Goal: Task Accomplishment & Management: Manage account settings

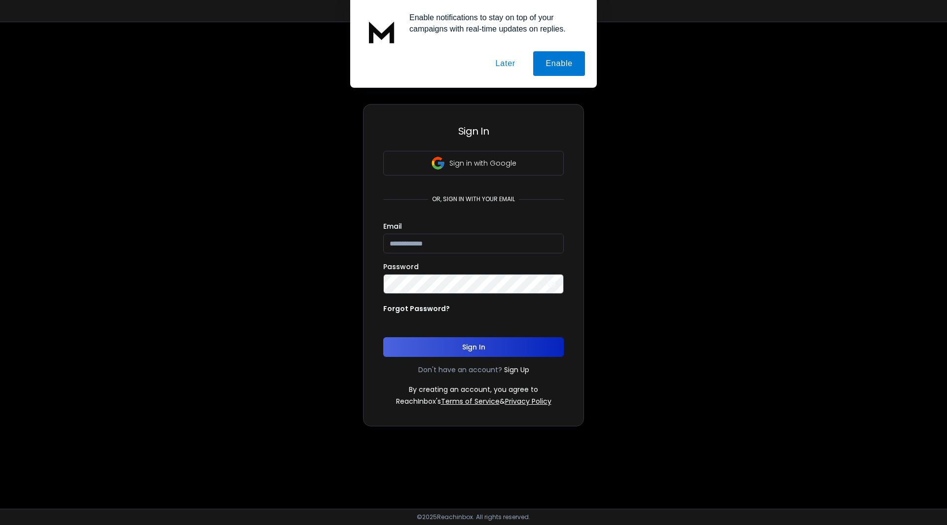
click at [408, 247] on input "email" at bounding box center [473, 244] width 181 height 20
paste input "**********"
type input "**********"
click at [476, 248] on input "**********" at bounding box center [473, 244] width 181 height 20
click at [439, 346] on button "Sign In" at bounding box center [473, 347] width 181 height 20
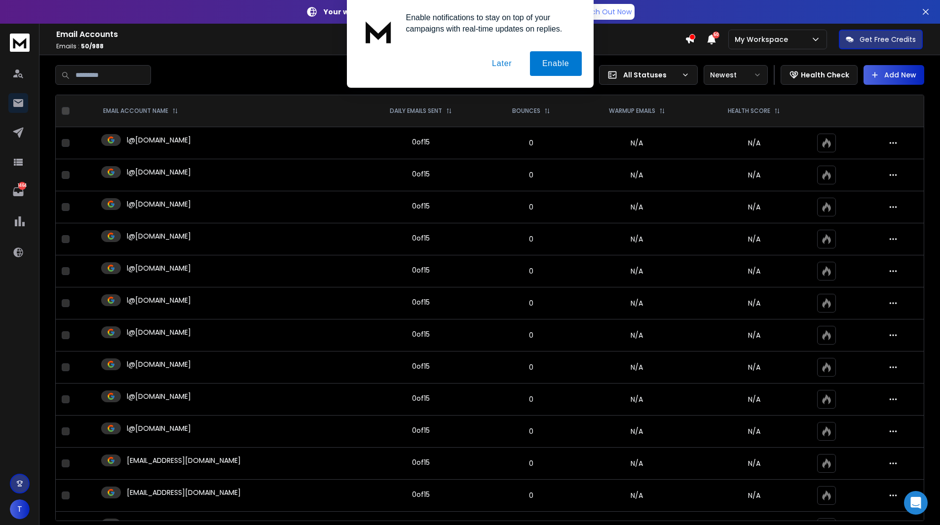
click at [500, 69] on button "Later" at bounding box center [502, 63] width 44 height 25
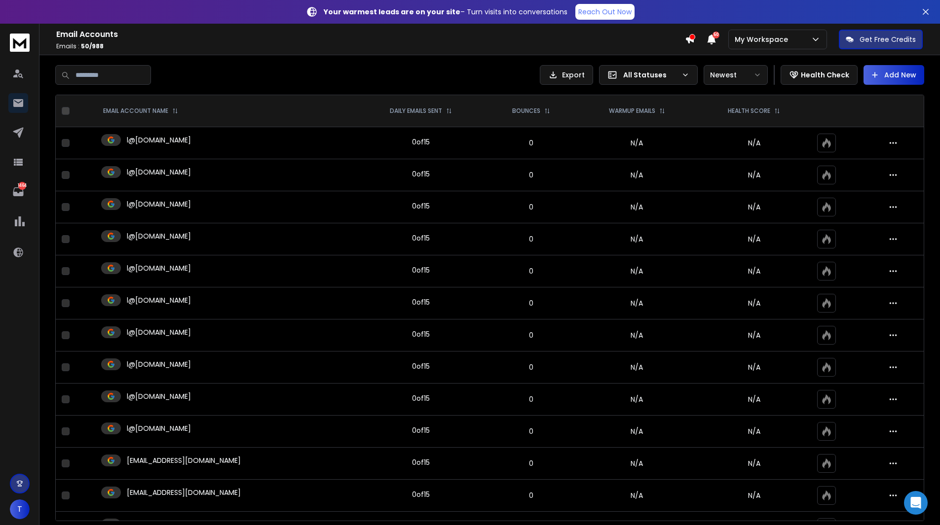
click at [877, 77] on icon at bounding box center [874, 75] width 7 height 7
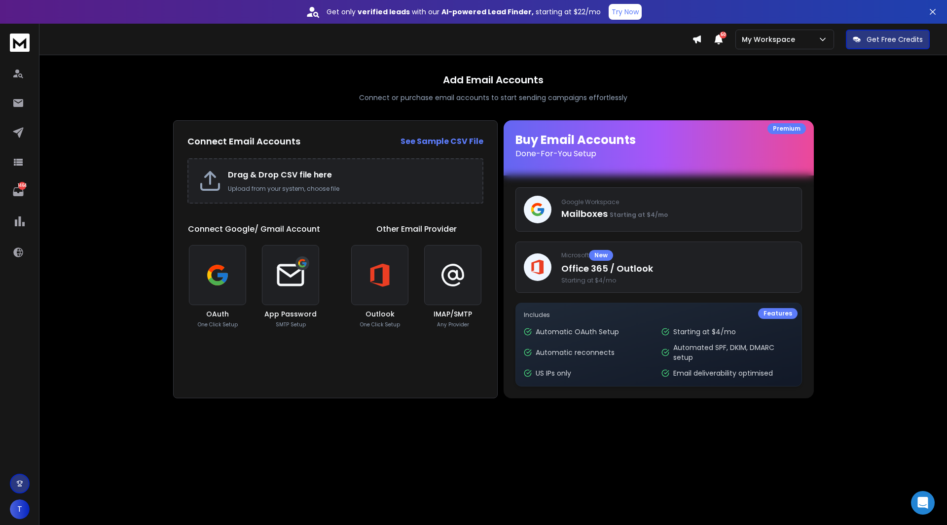
click at [232, 275] on div at bounding box center [217, 275] width 57 height 60
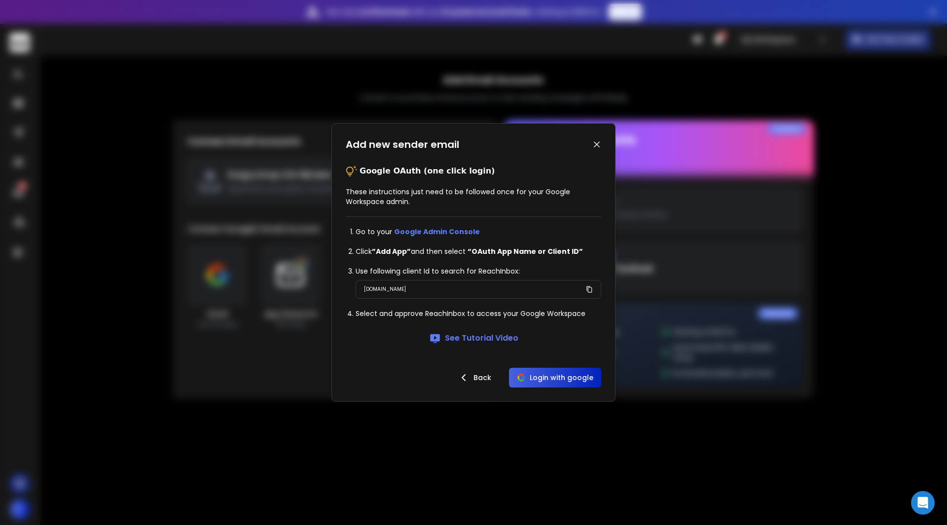
click at [563, 382] on button "Login with google" at bounding box center [555, 378] width 92 height 20
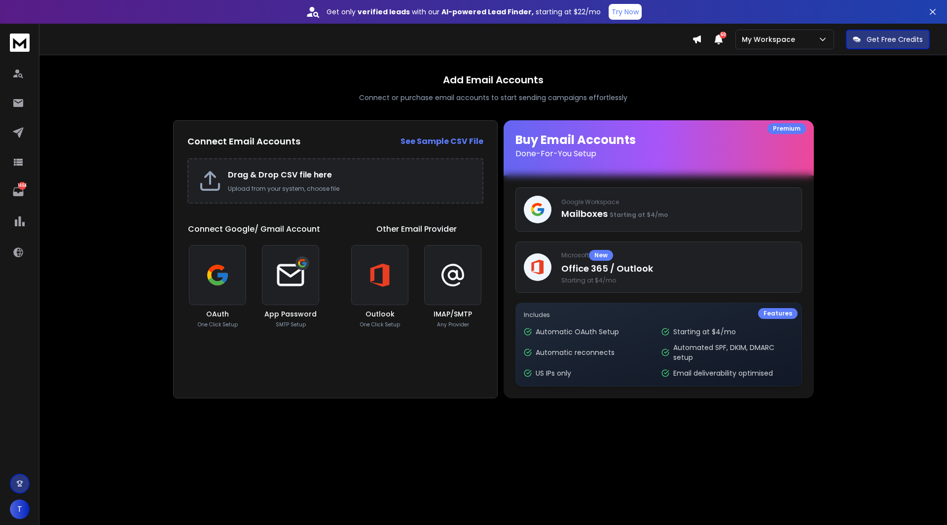
click at [224, 279] on icon at bounding box center [217, 275] width 25 height 30
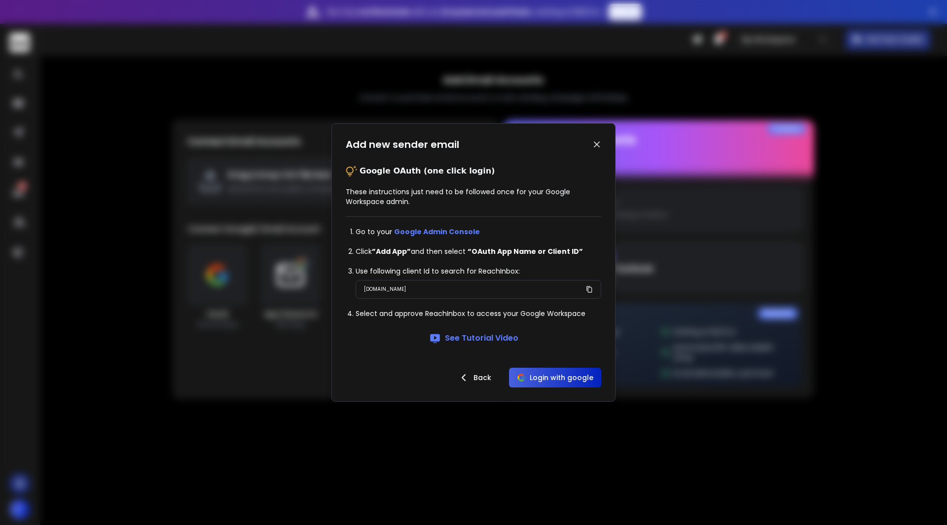
click at [530, 376] on button "Login with google" at bounding box center [555, 378] width 92 height 20
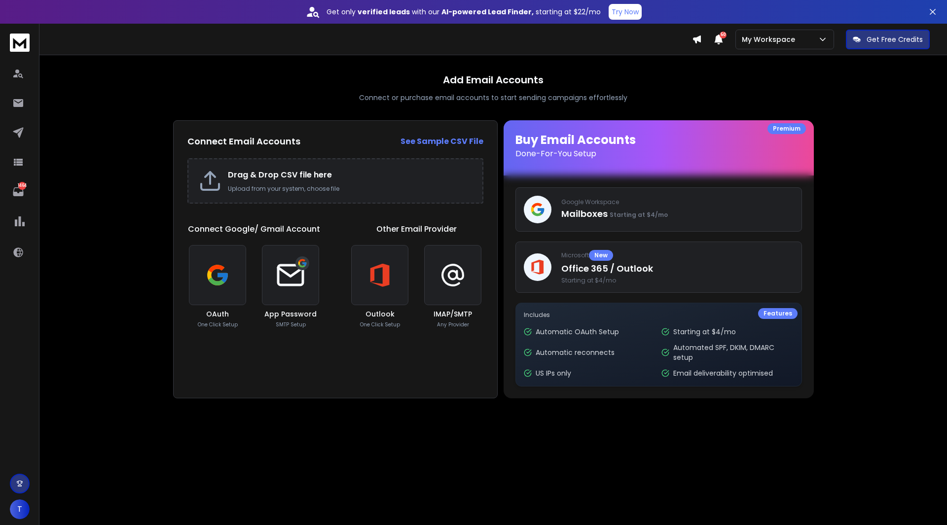
click at [201, 282] on div at bounding box center [217, 275] width 57 height 60
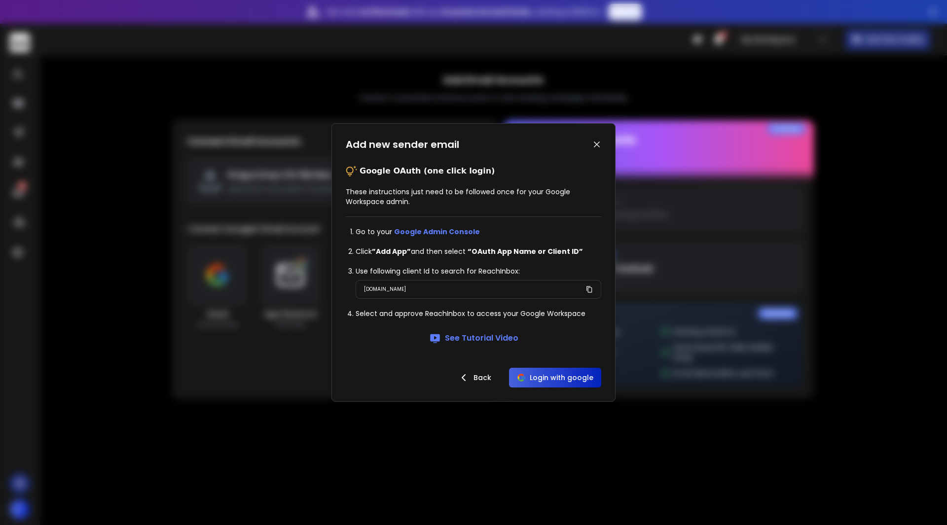
click at [540, 376] on button "Login with google" at bounding box center [555, 378] width 92 height 20
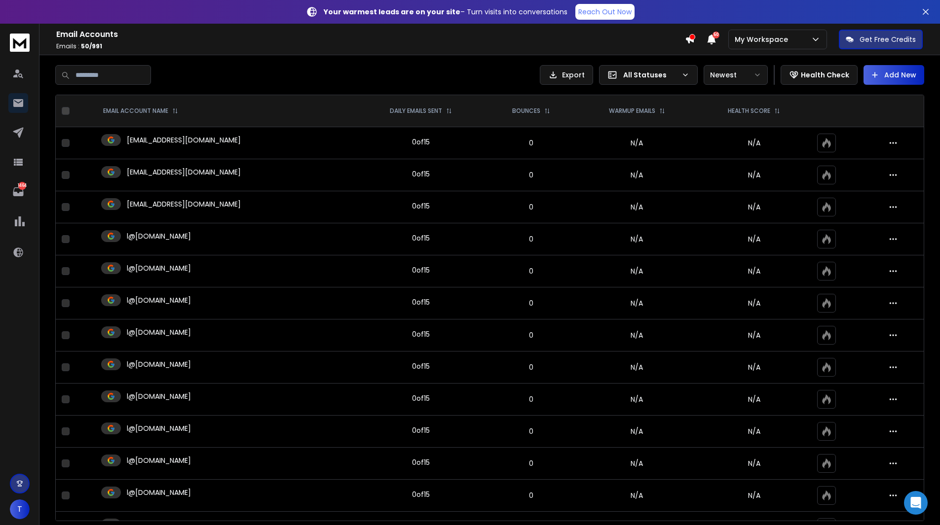
click at [902, 68] on button "Add New" at bounding box center [893, 75] width 61 height 20
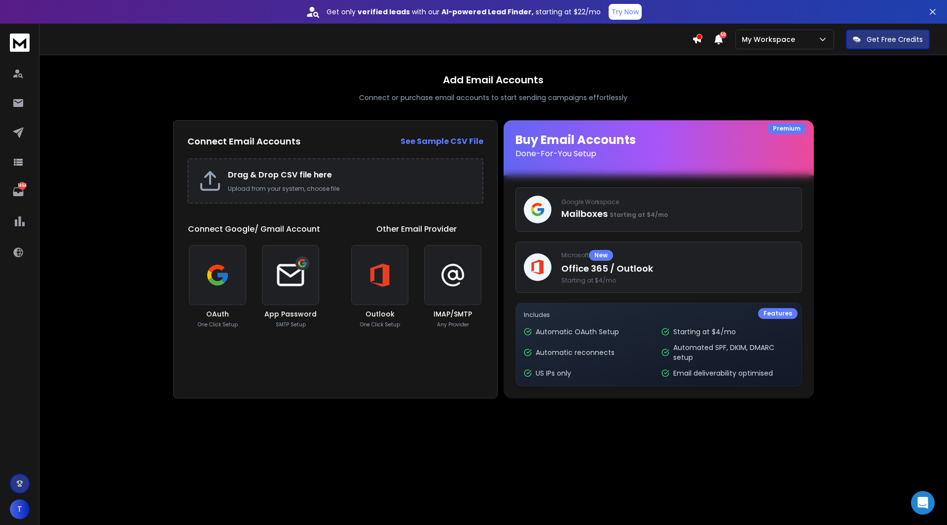
click at [207, 281] on icon at bounding box center [217, 275] width 25 height 30
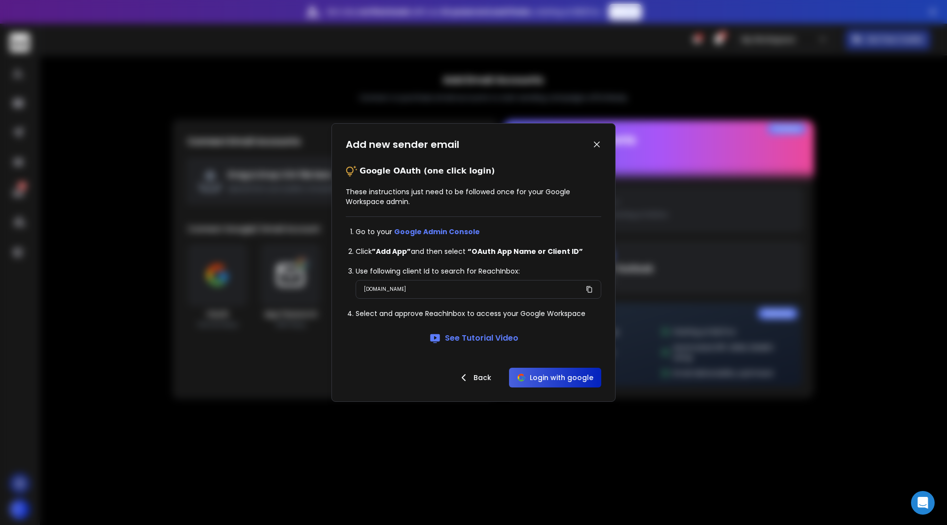
click at [526, 376] on icon at bounding box center [521, 377] width 9 height 9
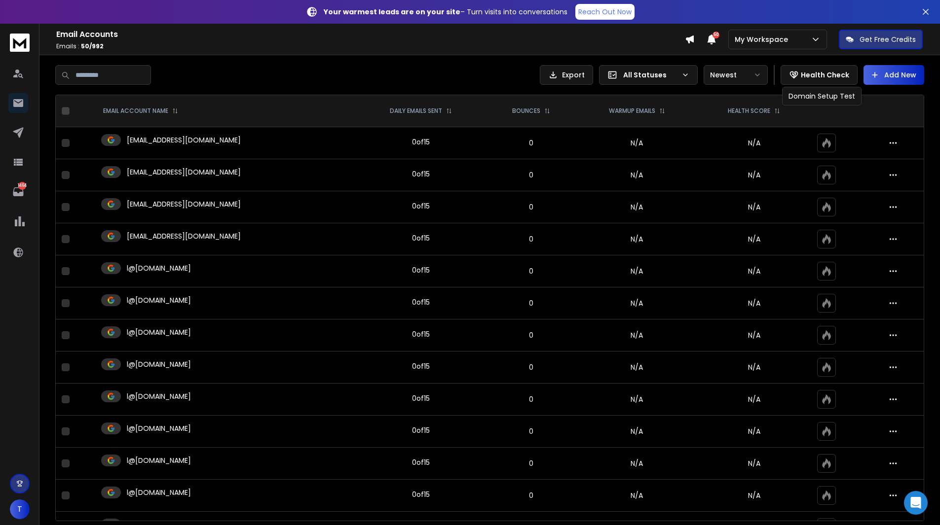
click at [898, 70] on button "Add New" at bounding box center [893, 75] width 61 height 20
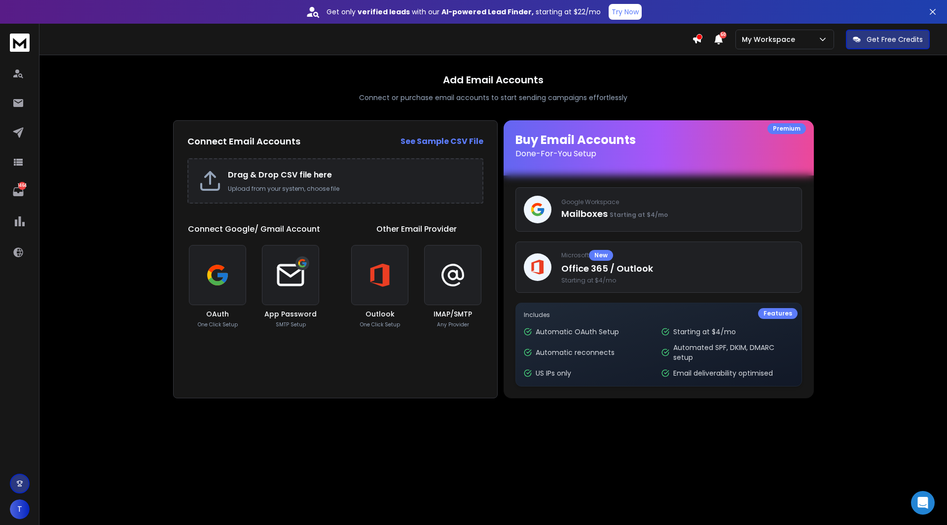
click at [201, 290] on div at bounding box center [217, 275] width 57 height 60
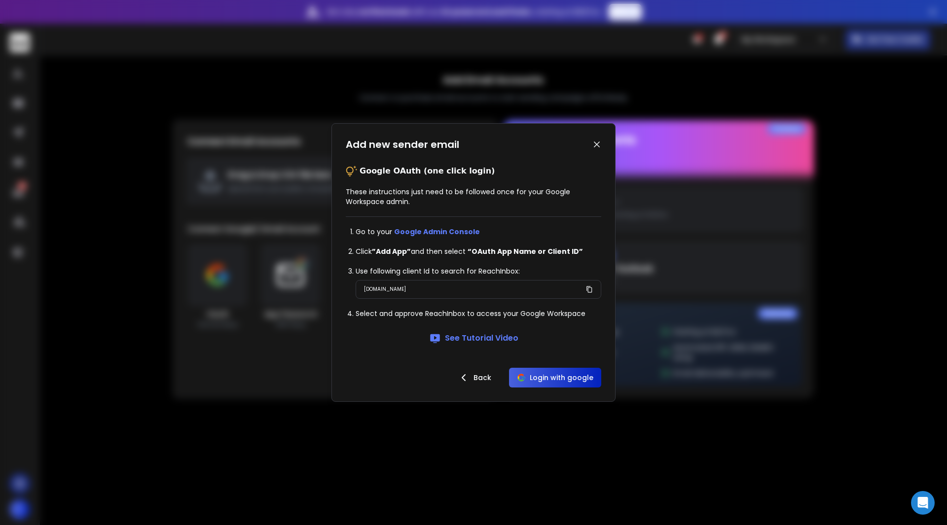
click at [554, 372] on button "Login with google" at bounding box center [555, 378] width 92 height 20
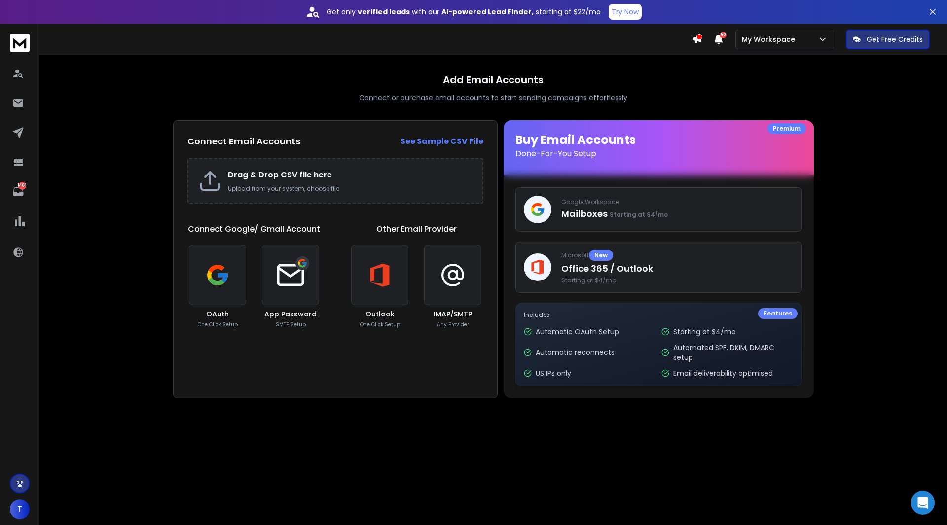
click at [196, 279] on div at bounding box center [217, 275] width 57 height 60
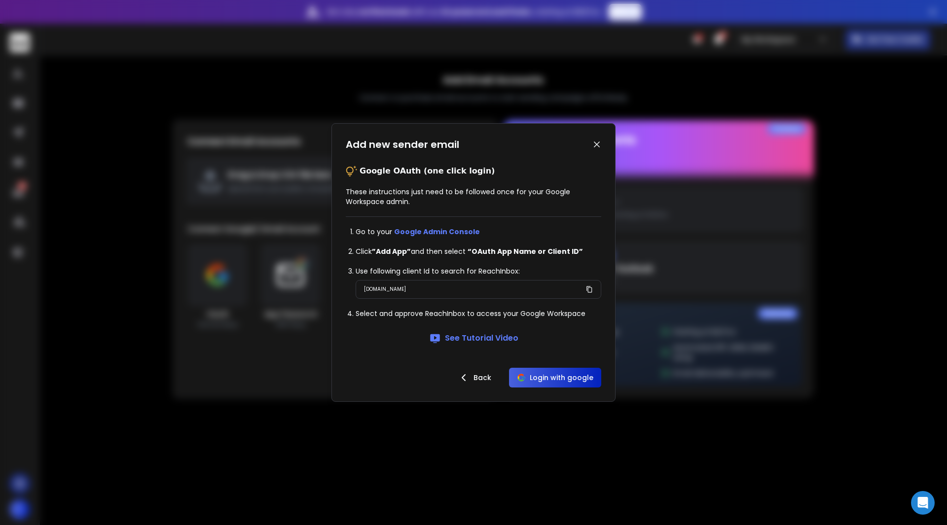
click at [558, 378] on button "Login with google" at bounding box center [555, 378] width 92 height 20
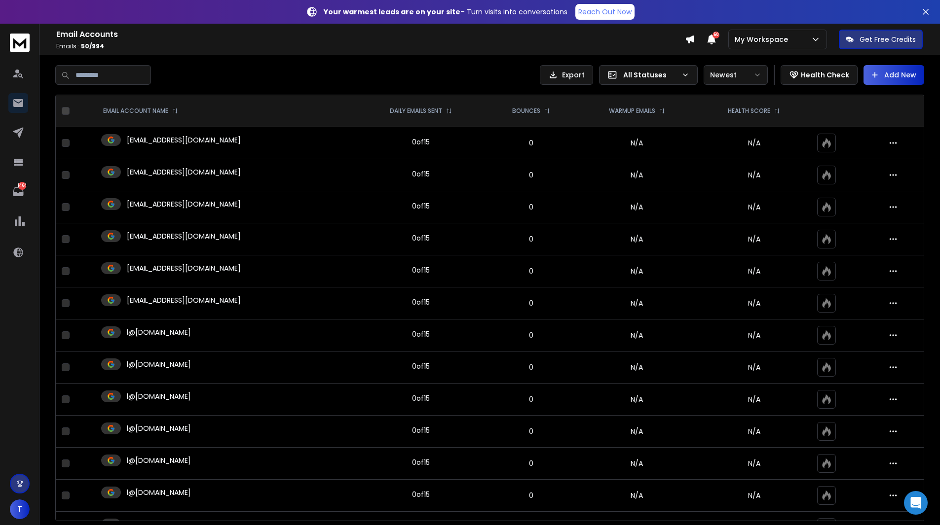
click at [900, 71] on button "Add New" at bounding box center [893, 75] width 61 height 20
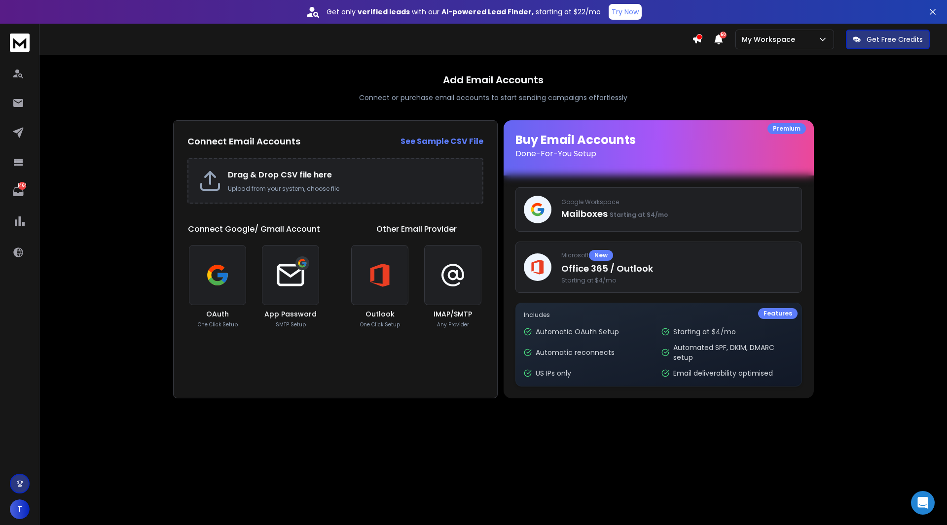
click at [218, 280] on icon at bounding box center [217, 275] width 25 height 30
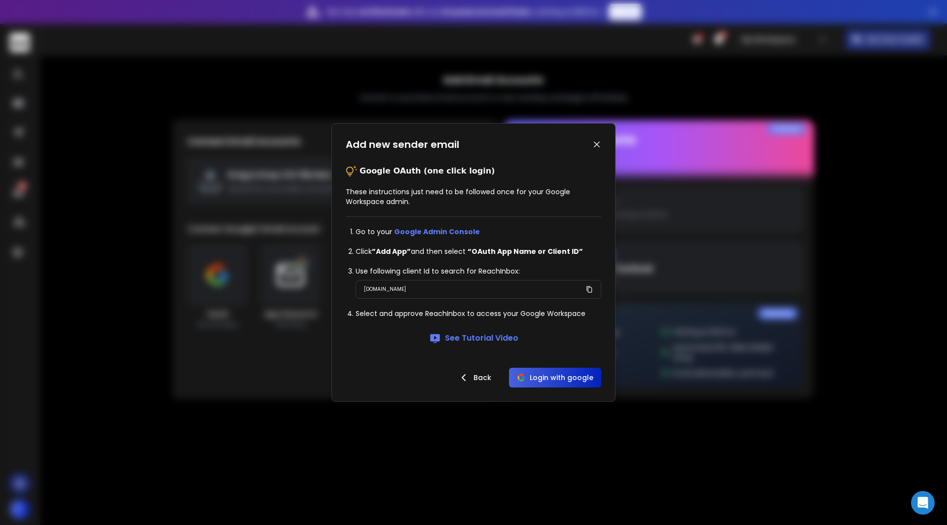
click at [565, 375] on button "Login with google" at bounding box center [555, 378] width 92 height 20
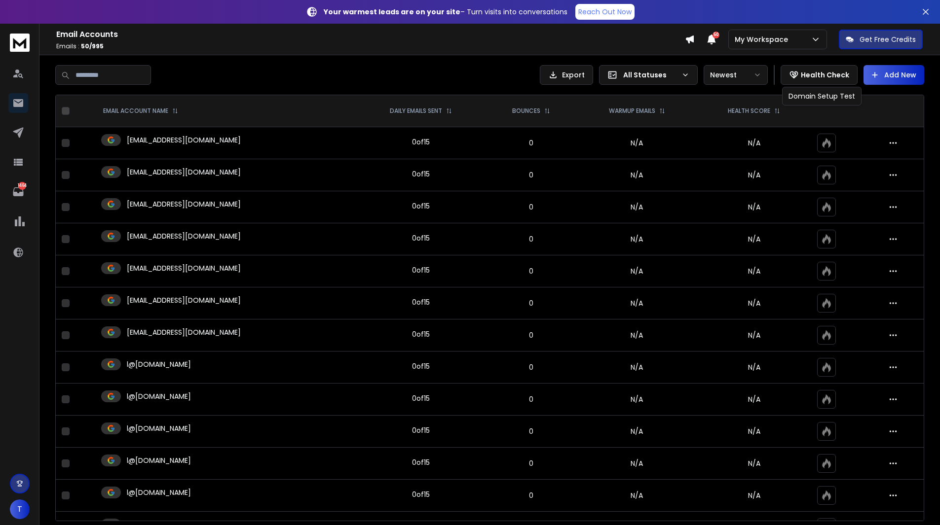
click at [886, 76] on button "Add New" at bounding box center [893, 75] width 61 height 20
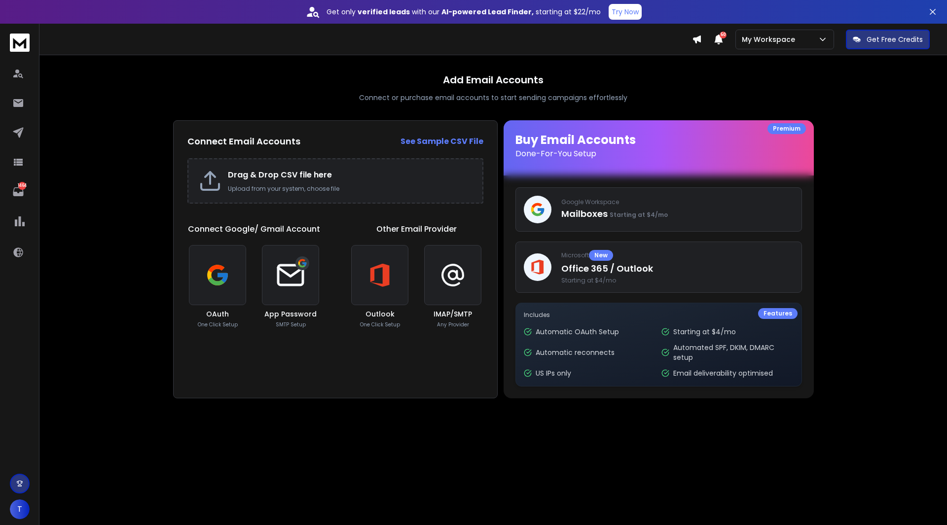
click at [209, 286] on icon at bounding box center [217, 275] width 25 height 30
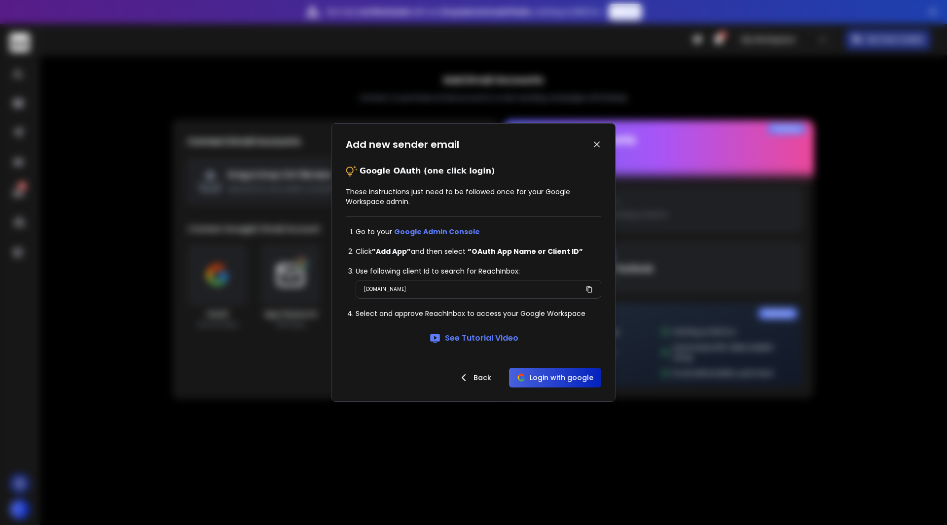
click at [548, 377] on button "Login with google" at bounding box center [555, 378] width 92 height 20
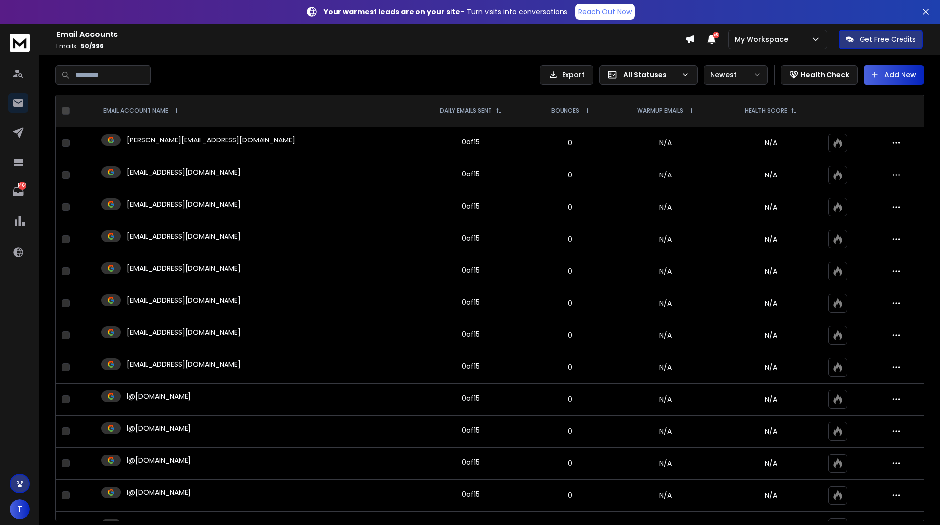
click at [895, 78] on button "Add New" at bounding box center [893, 75] width 61 height 20
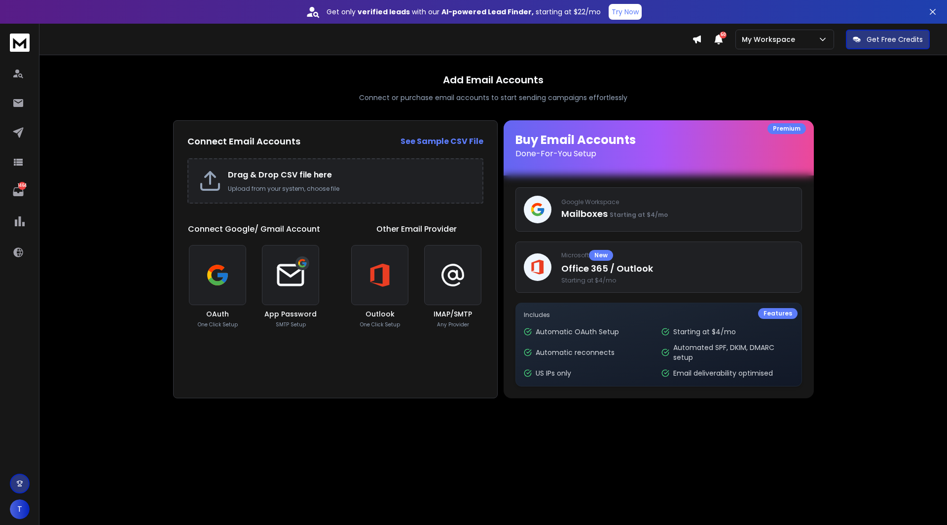
click at [221, 289] on icon at bounding box center [217, 275] width 25 height 30
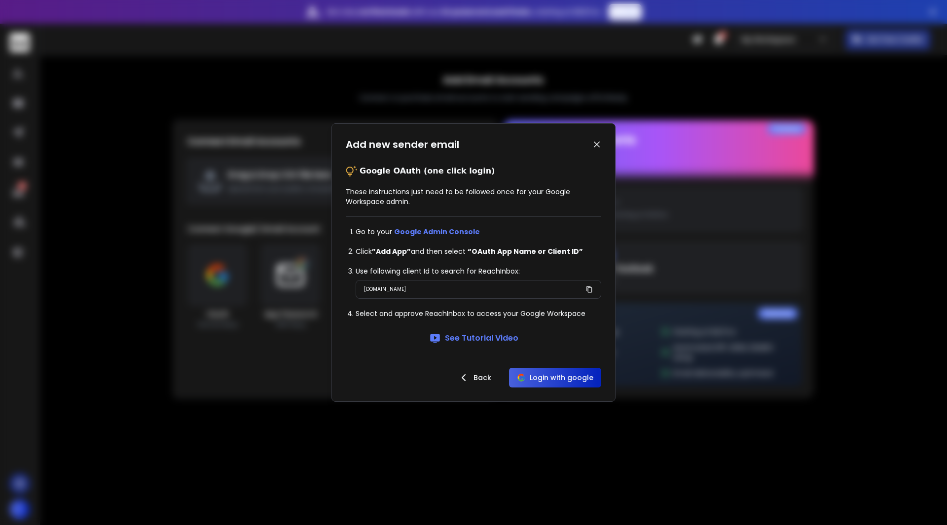
click at [538, 379] on button "Login with google" at bounding box center [555, 378] width 92 height 20
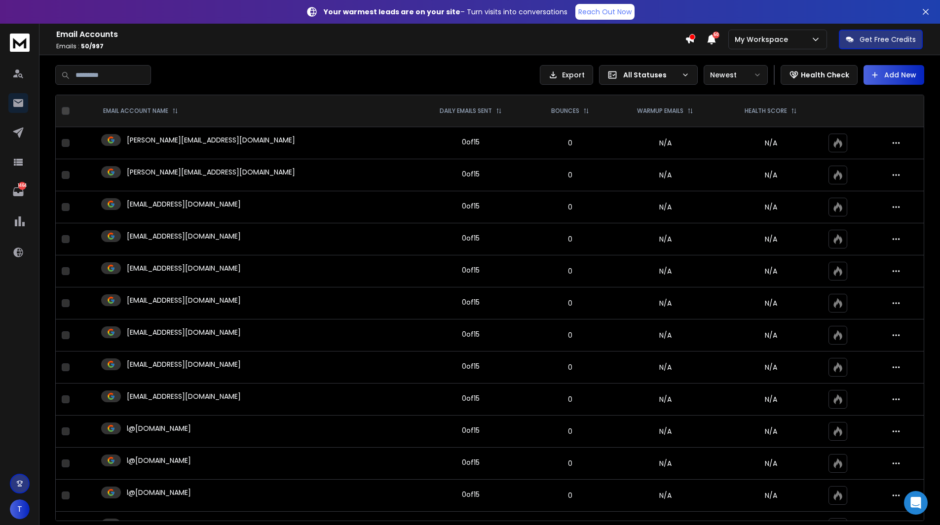
click at [877, 78] on button "Add New" at bounding box center [893, 75] width 61 height 20
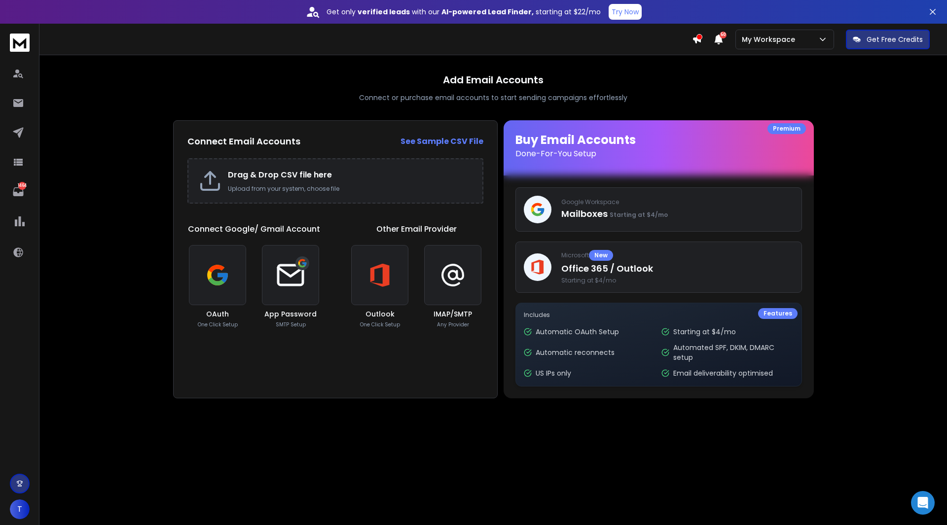
click at [214, 276] on icon at bounding box center [217, 275] width 25 height 30
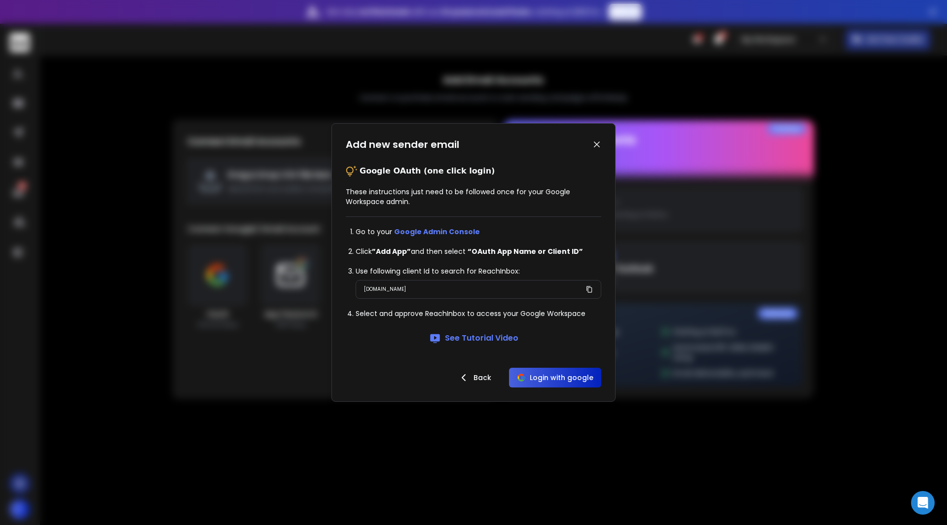
click at [537, 369] on button "Login with google" at bounding box center [555, 378] width 92 height 20
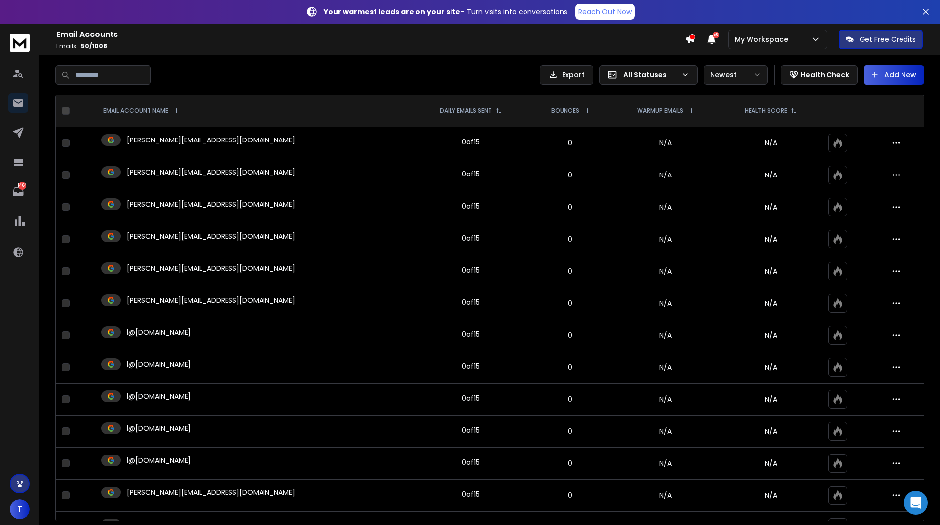
click at [896, 81] on button "Add New" at bounding box center [893, 75] width 61 height 20
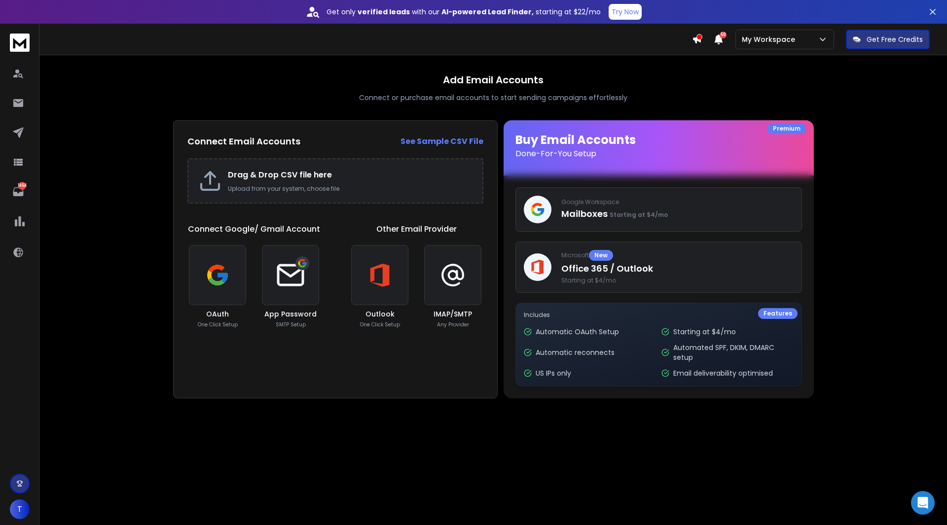
click at [221, 287] on icon at bounding box center [217, 275] width 25 height 30
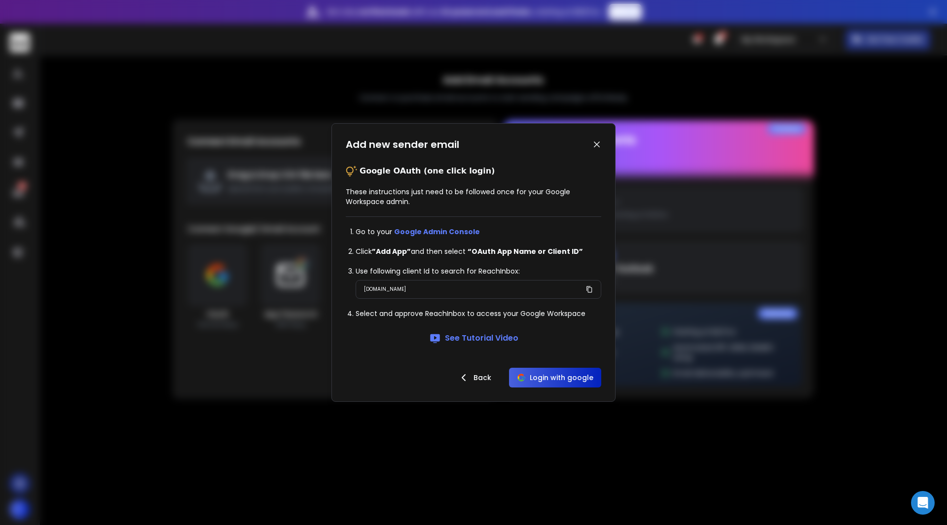
click at [521, 377] on icon at bounding box center [521, 377] width 7 height 7
